Goal: Check status: Check status

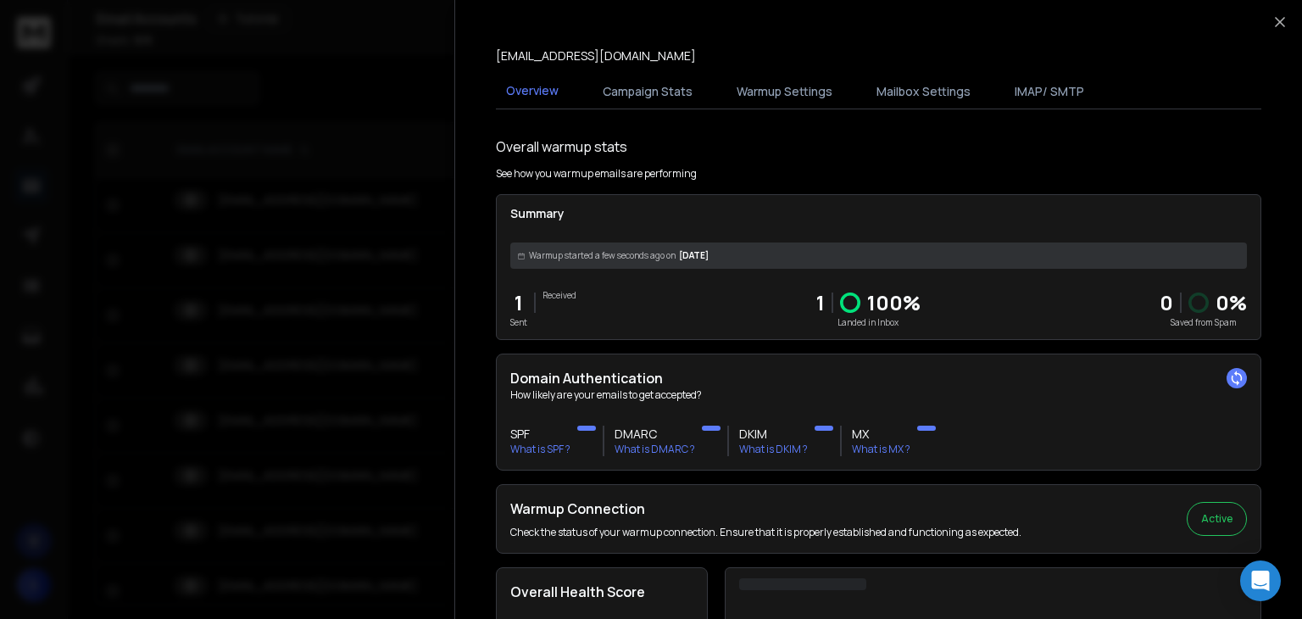
click at [806, 89] on button "Warmup Settings" at bounding box center [784, 91] width 116 height 37
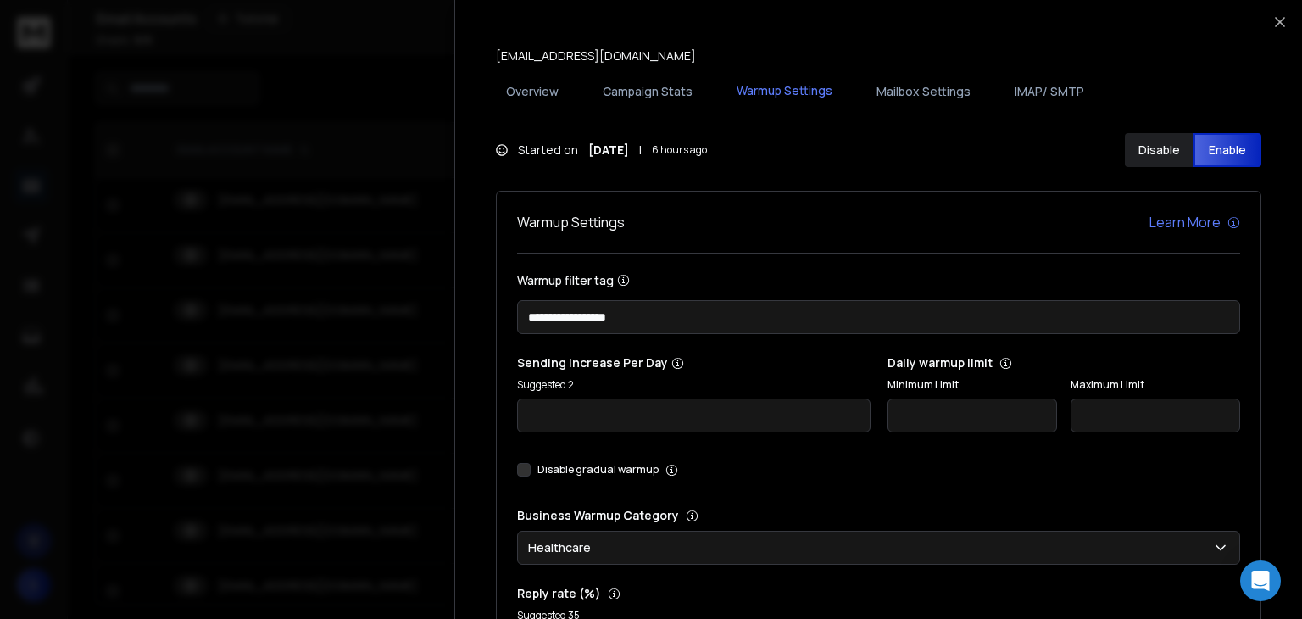
click at [898, 83] on button "Mailbox Settings" at bounding box center [923, 91] width 114 height 37
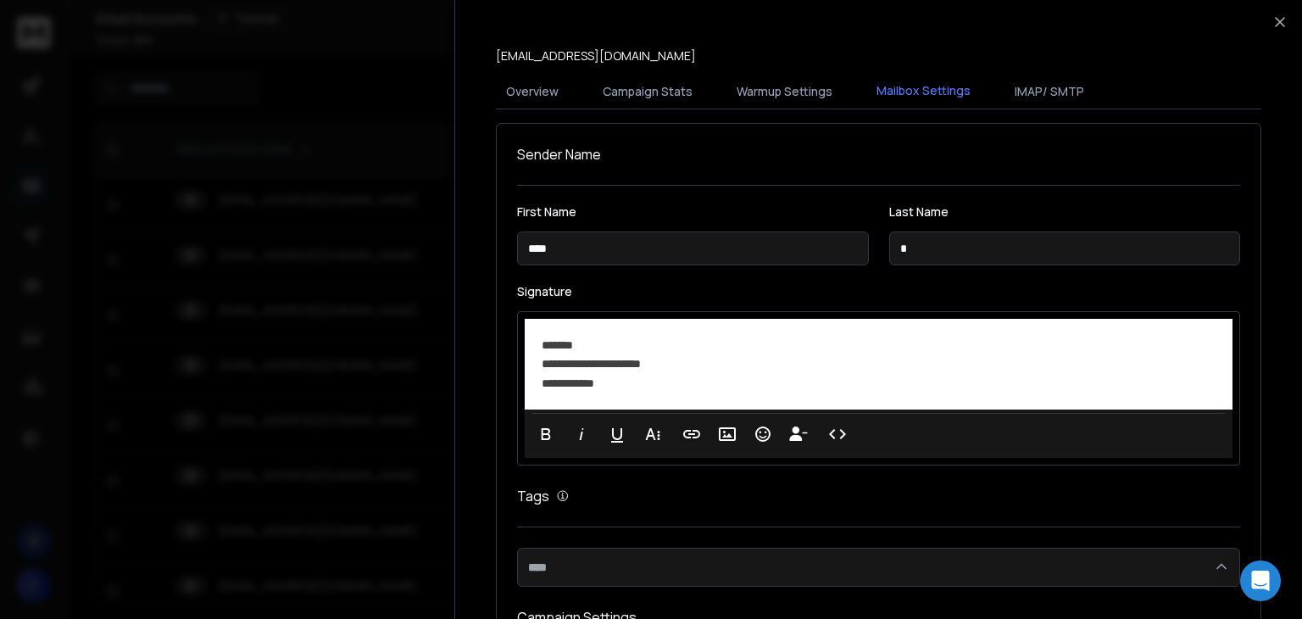
click at [776, 84] on button "Warmup Settings" at bounding box center [784, 91] width 116 height 37
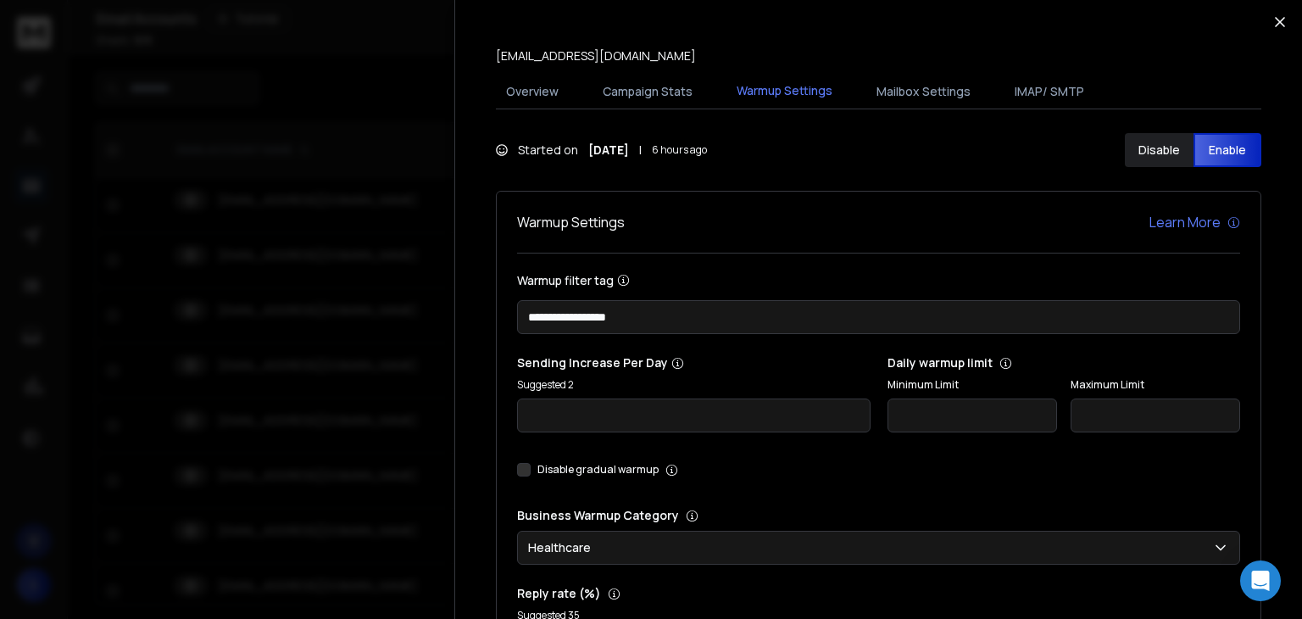
click at [1280, 18] on icon "button" at bounding box center [1279, 22] width 17 height 17
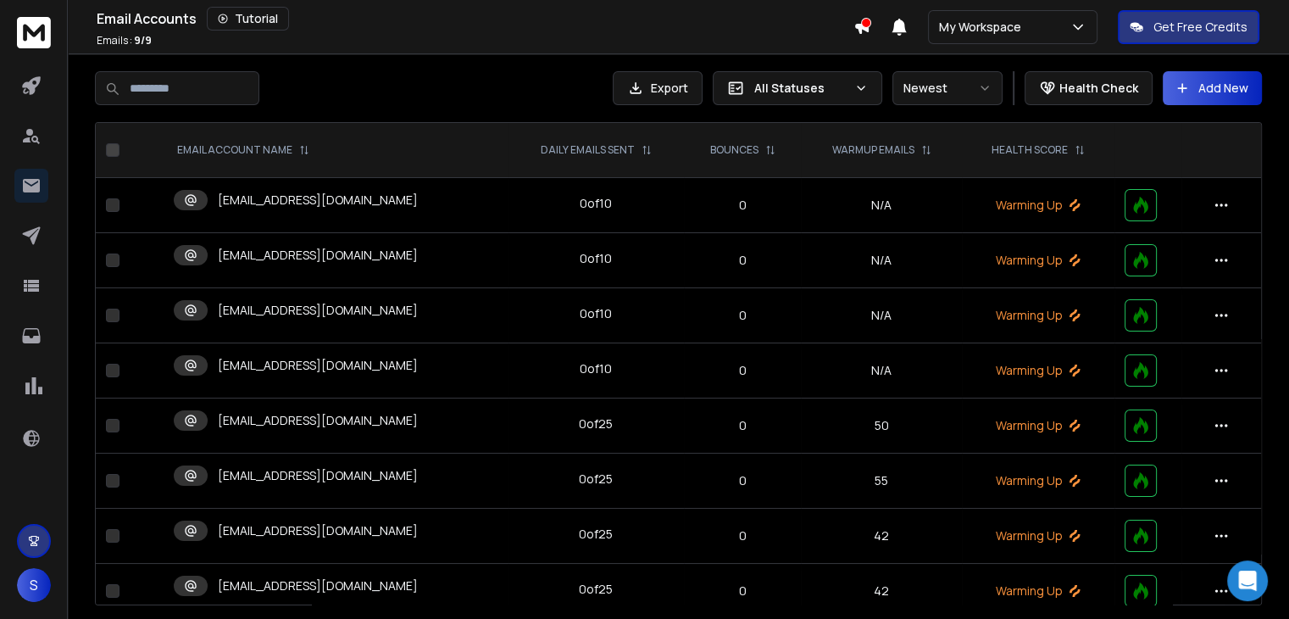
scroll to position [81, 0]
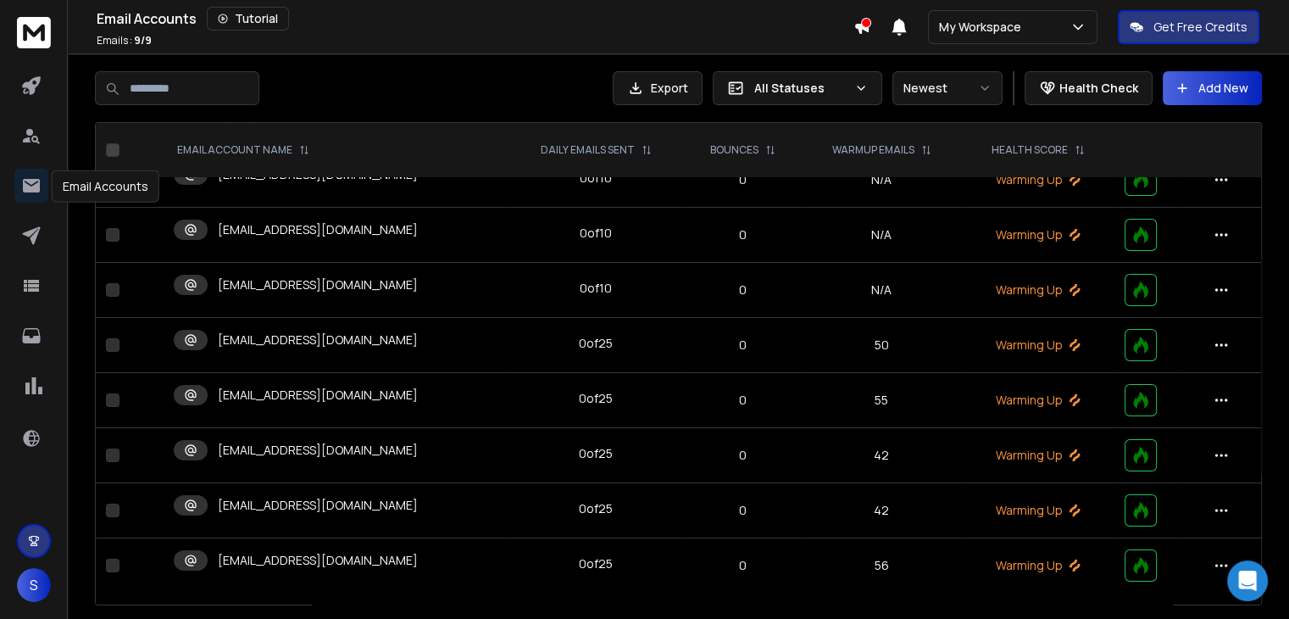
click at [31, 181] on icon at bounding box center [31, 186] width 17 height 14
click at [321, 335] on p "[EMAIL_ADDRESS][DOMAIN_NAME]" at bounding box center [318, 339] width 200 height 17
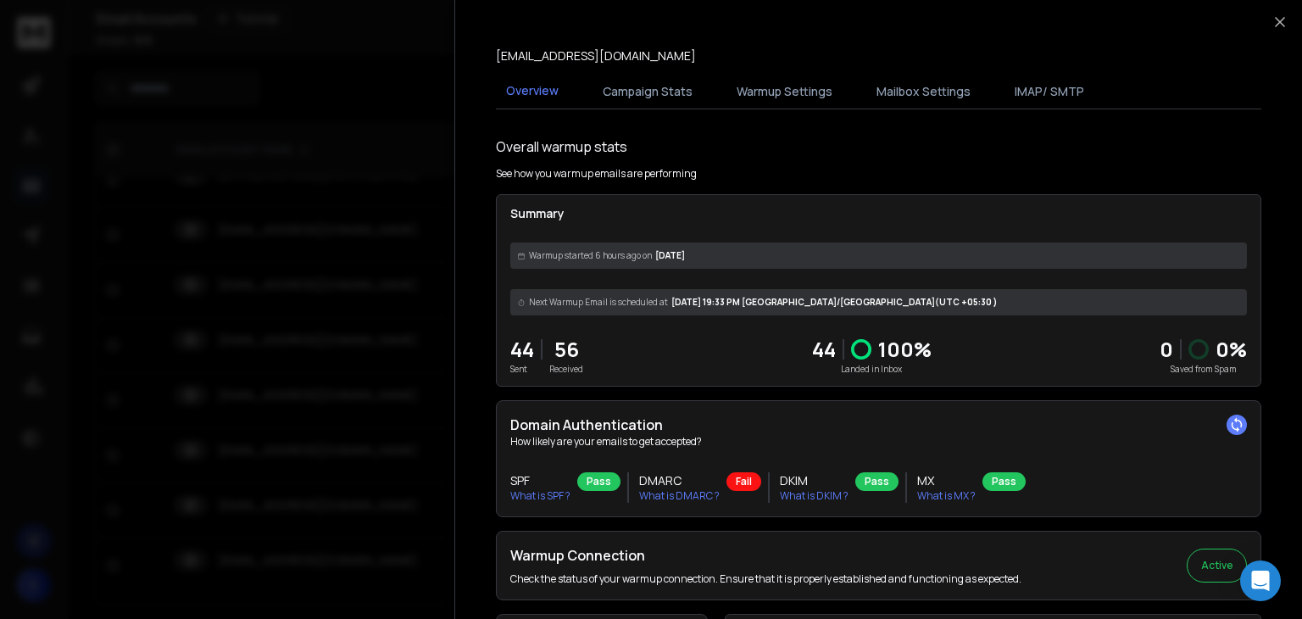
click at [774, 82] on button "Warmup Settings" at bounding box center [784, 91] width 116 height 37
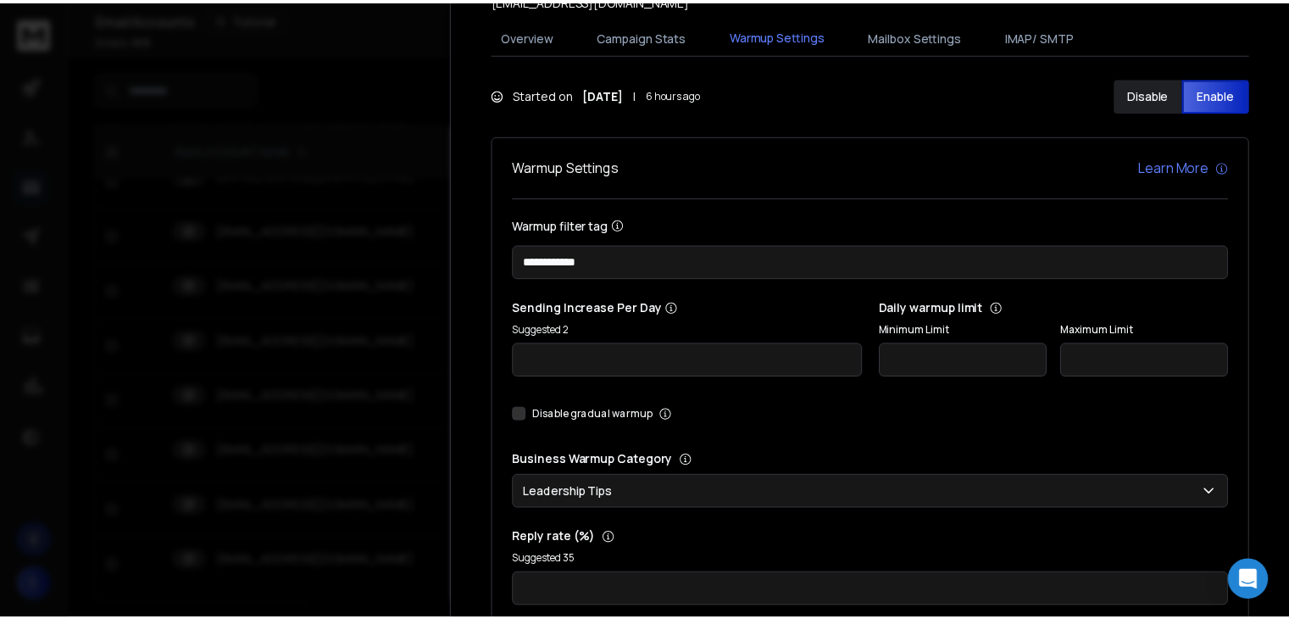
scroll to position [0, 0]
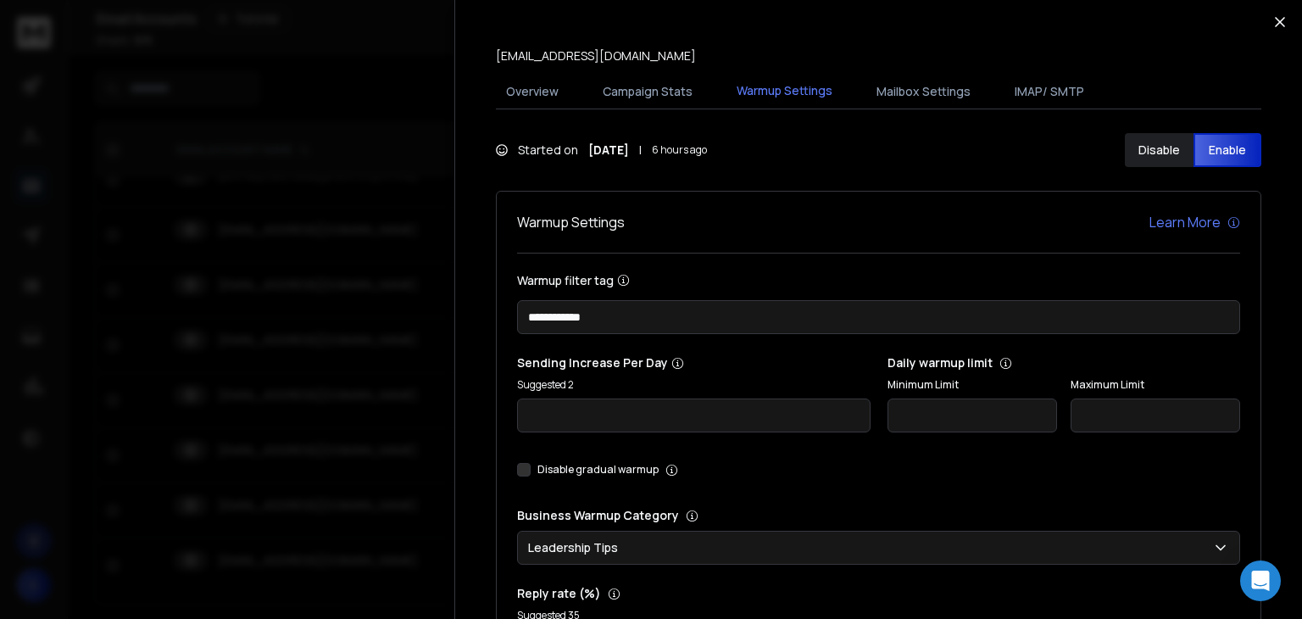
click at [1271, 23] on icon "button" at bounding box center [1279, 22] width 17 height 17
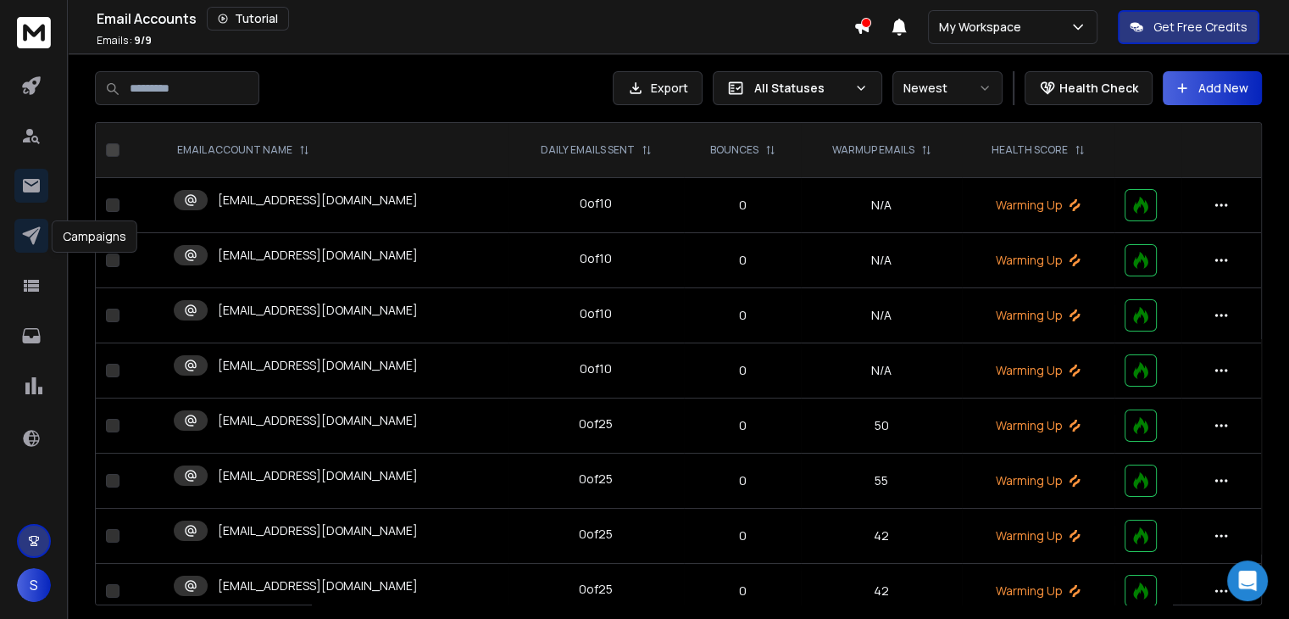
click at [34, 240] on icon at bounding box center [31, 236] width 18 height 18
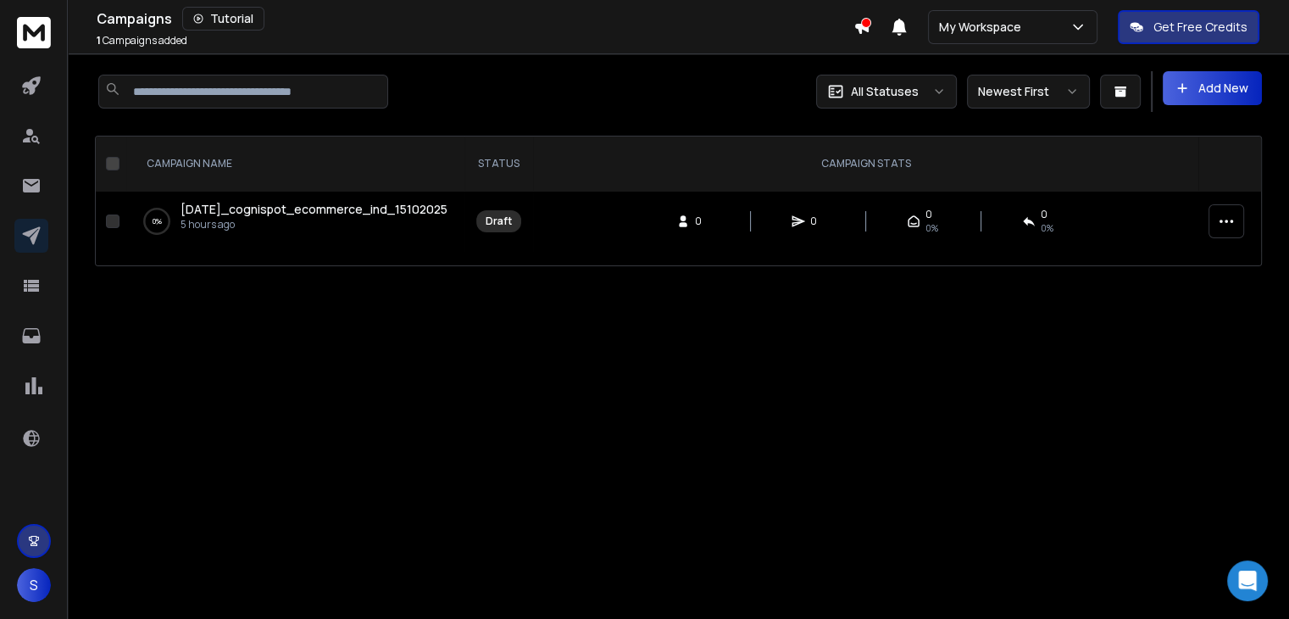
click at [291, 220] on p "5 hours ago" at bounding box center [314, 225] width 267 height 14
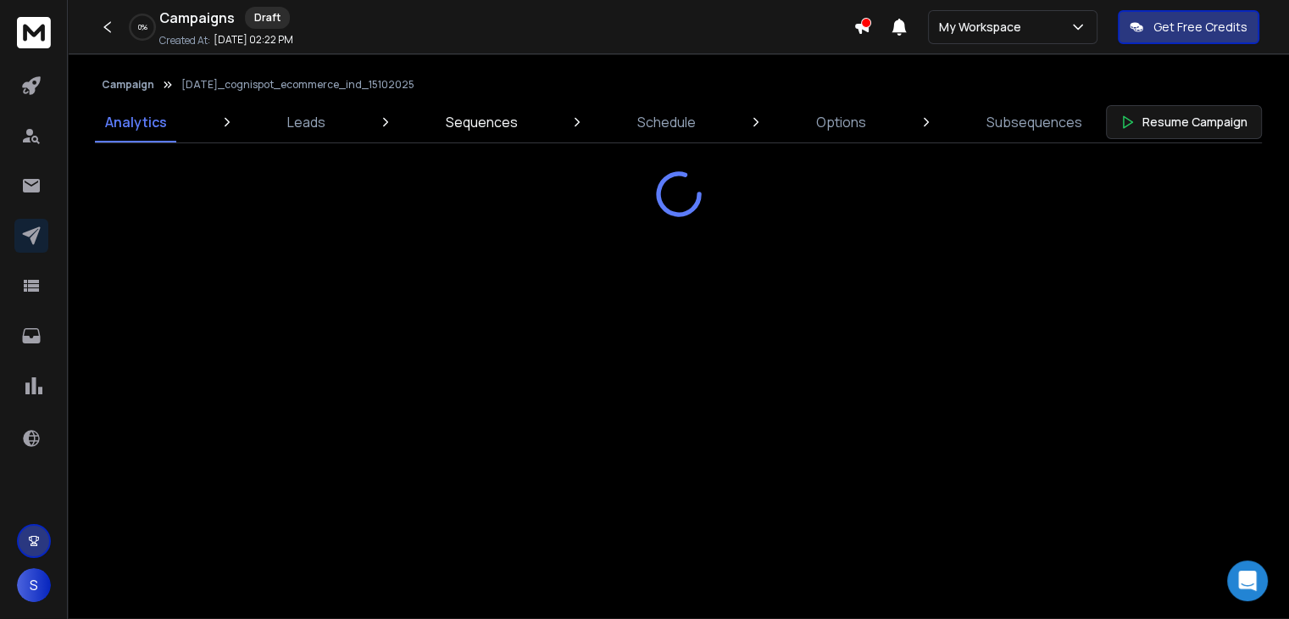
click at [478, 120] on p "Sequences" at bounding box center [482, 122] width 72 height 20
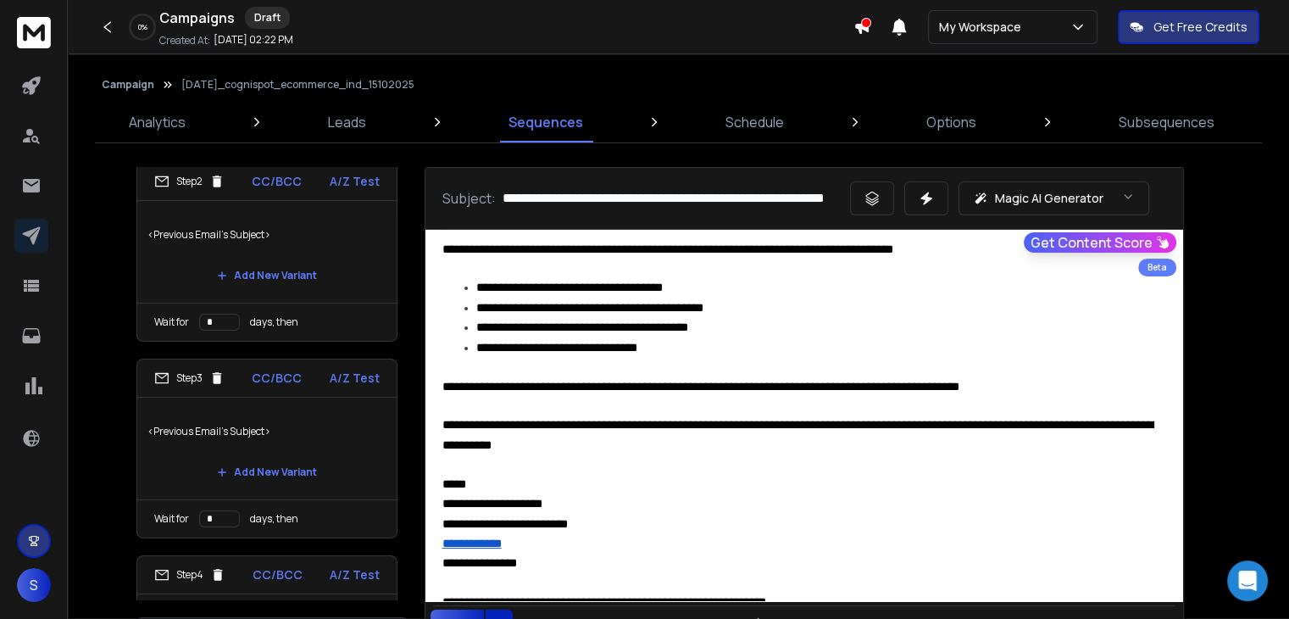
scroll to position [493, 0]
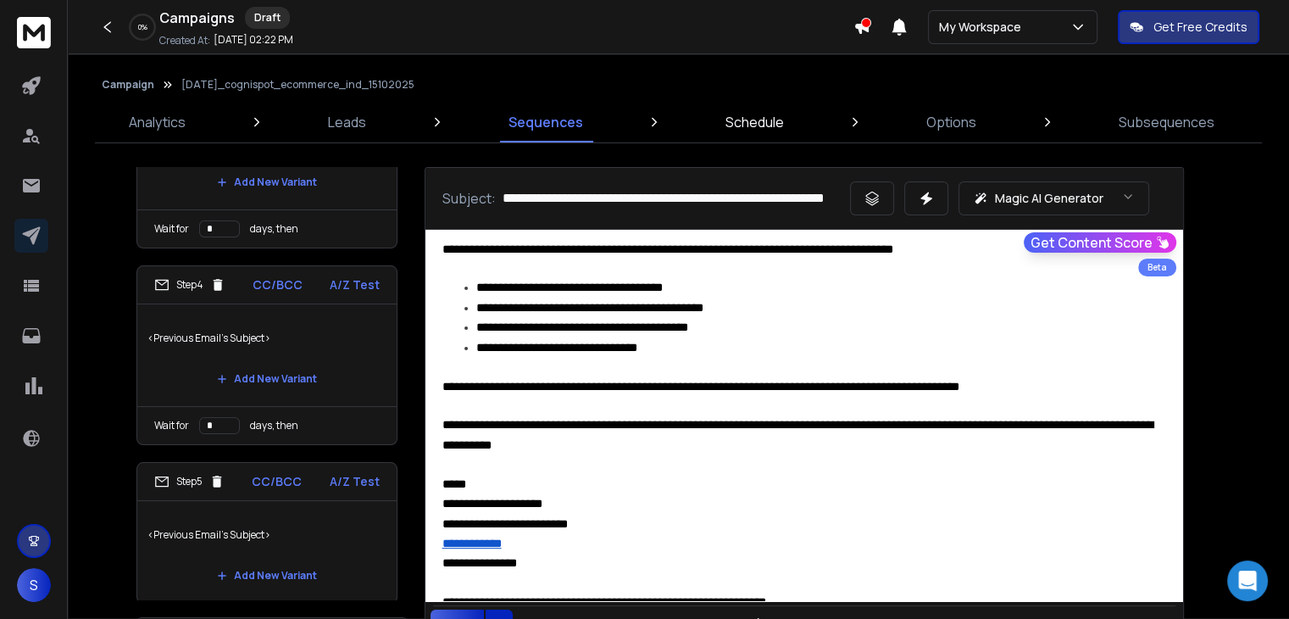
click at [749, 122] on p "Schedule" at bounding box center [754, 122] width 58 height 20
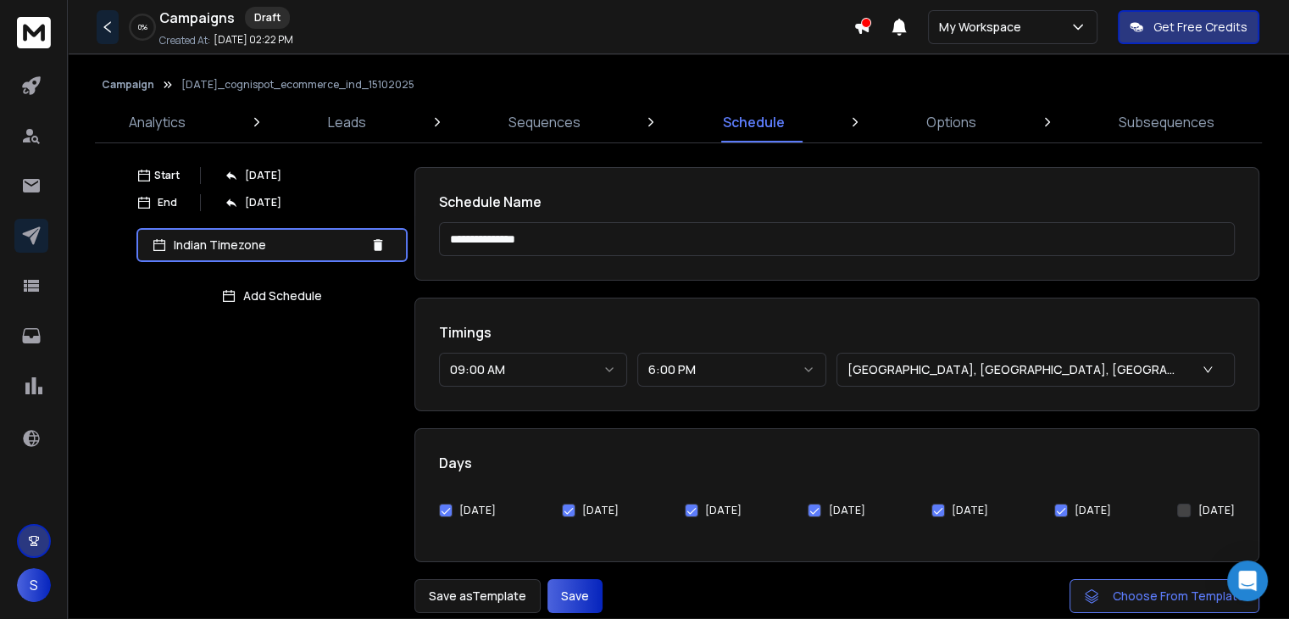
click at [104, 26] on icon at bounding box center [106, 26] width 7 height 11
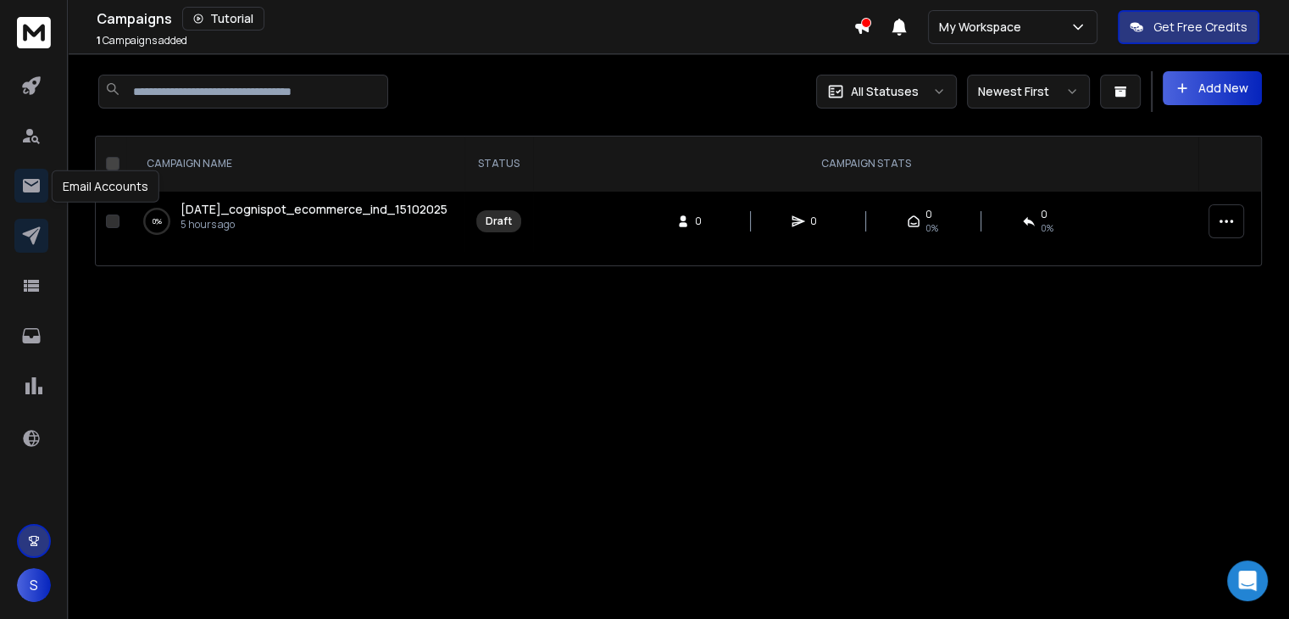
click at [32, 196] on link at bounding box center [31, 186] width 34 height 34
